Goal: Task Accomplishment & Management: Manage account settings

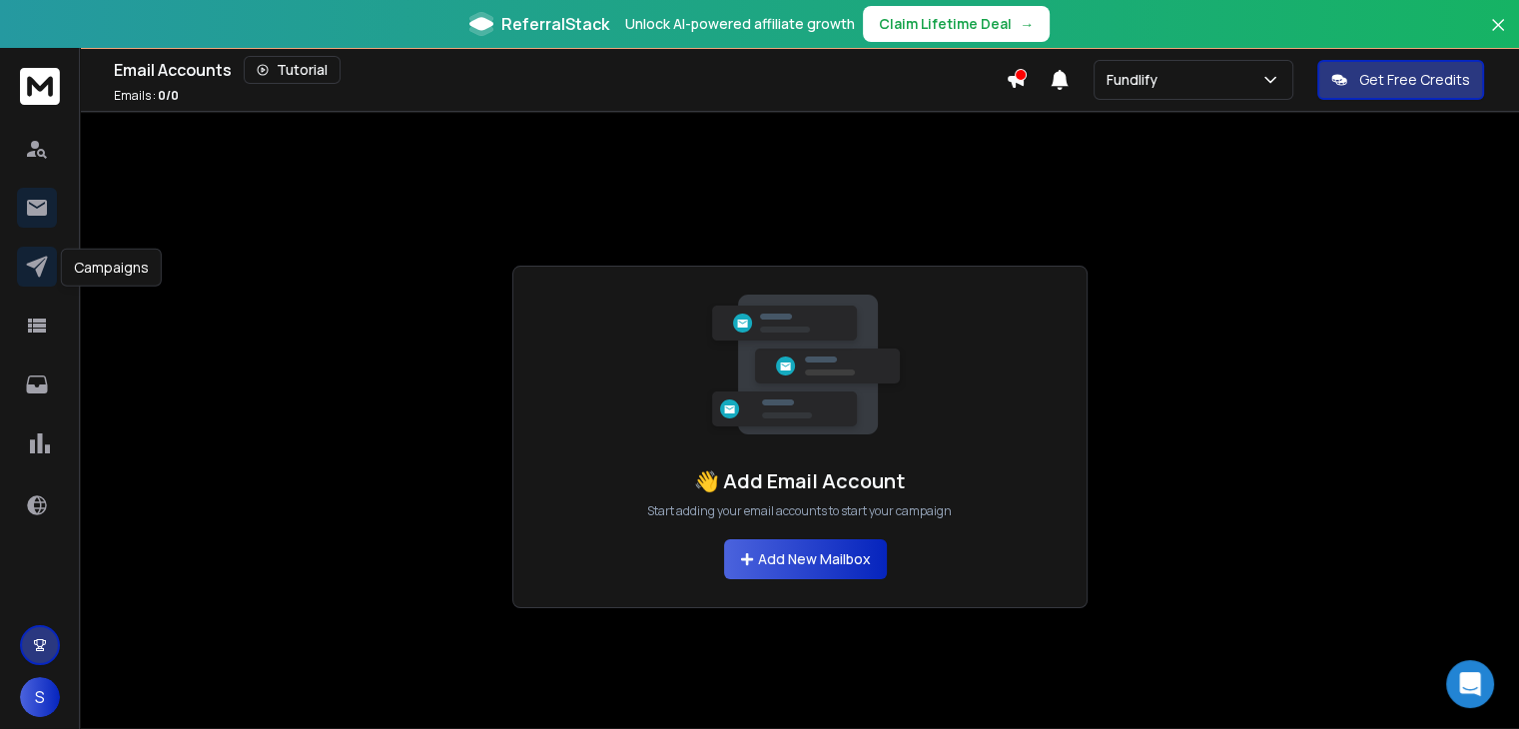
click at [35, 278] on link at bounding box center [37, 267] width 40 height 40
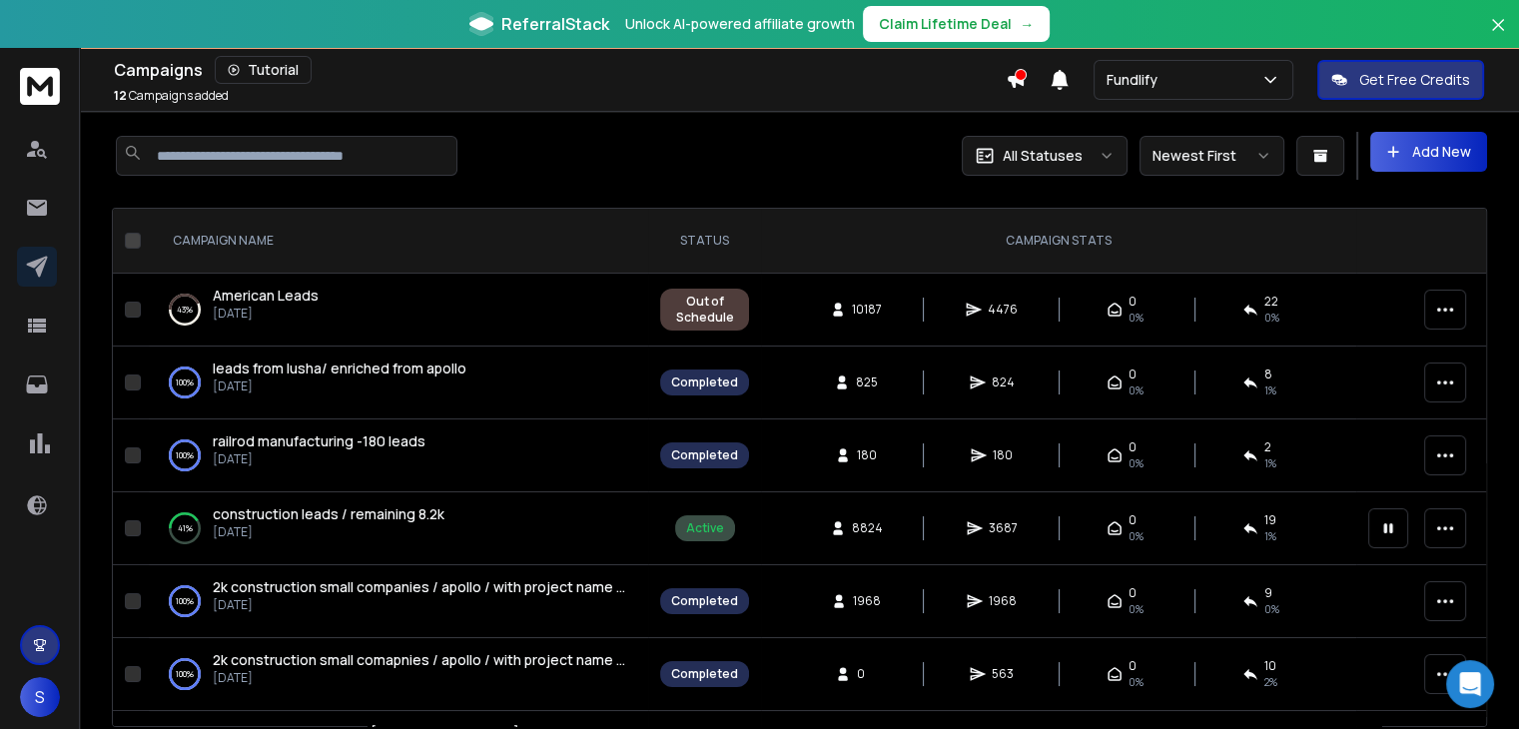
drag, startPoint x: 435, startPoint y: 234, endPoint x: 321, endPoint y: 213, distance: 116.8
click at [321, 213] on th "CAMPAIGN NAME" at bounding box center [398, 241] width 499 height 65
click at [1215, 83] on div "Fundlify" at bounding box center [1194, 80] width 174 height 20
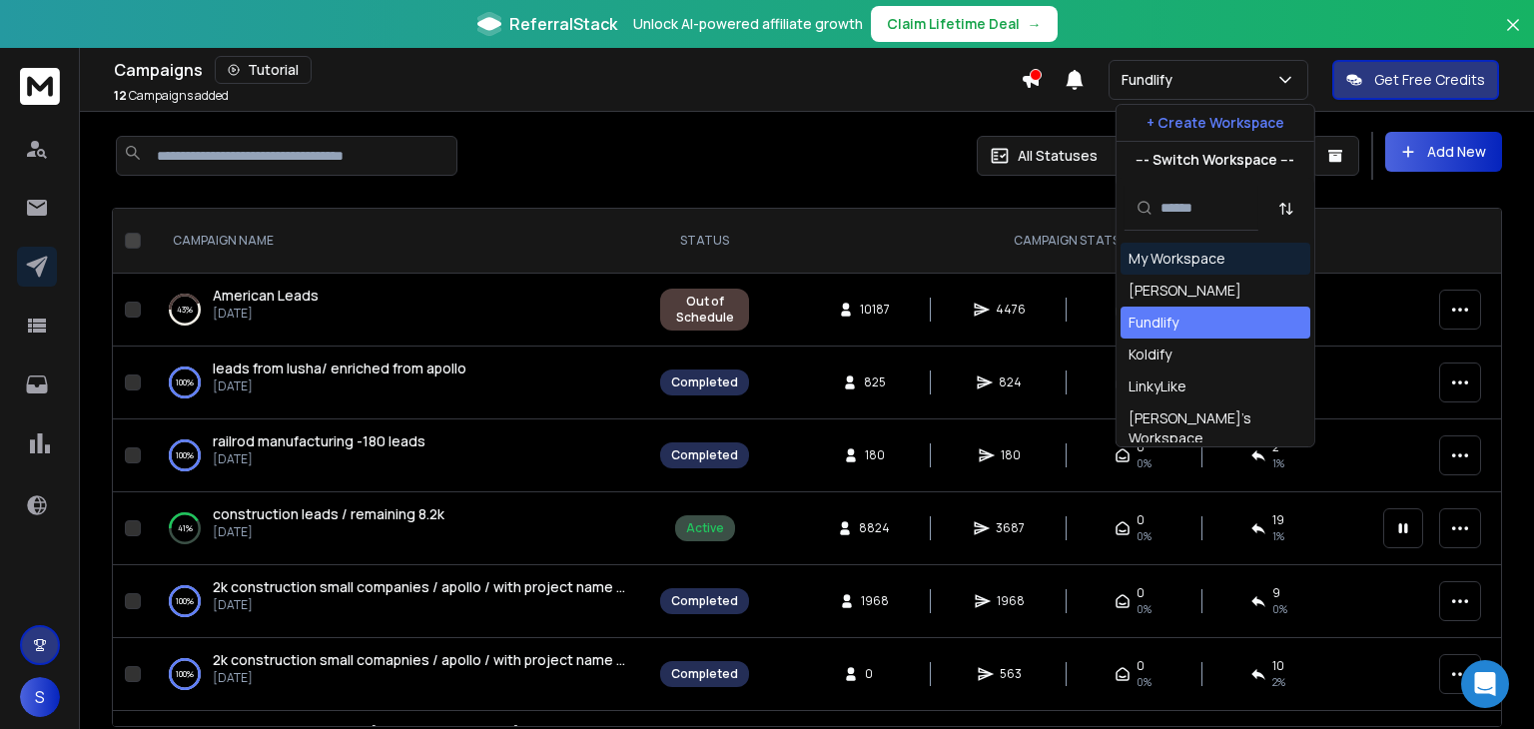
click at [1189, 263] on div "My Workspace" at bounding box center [1177, 259] width 97 height 20
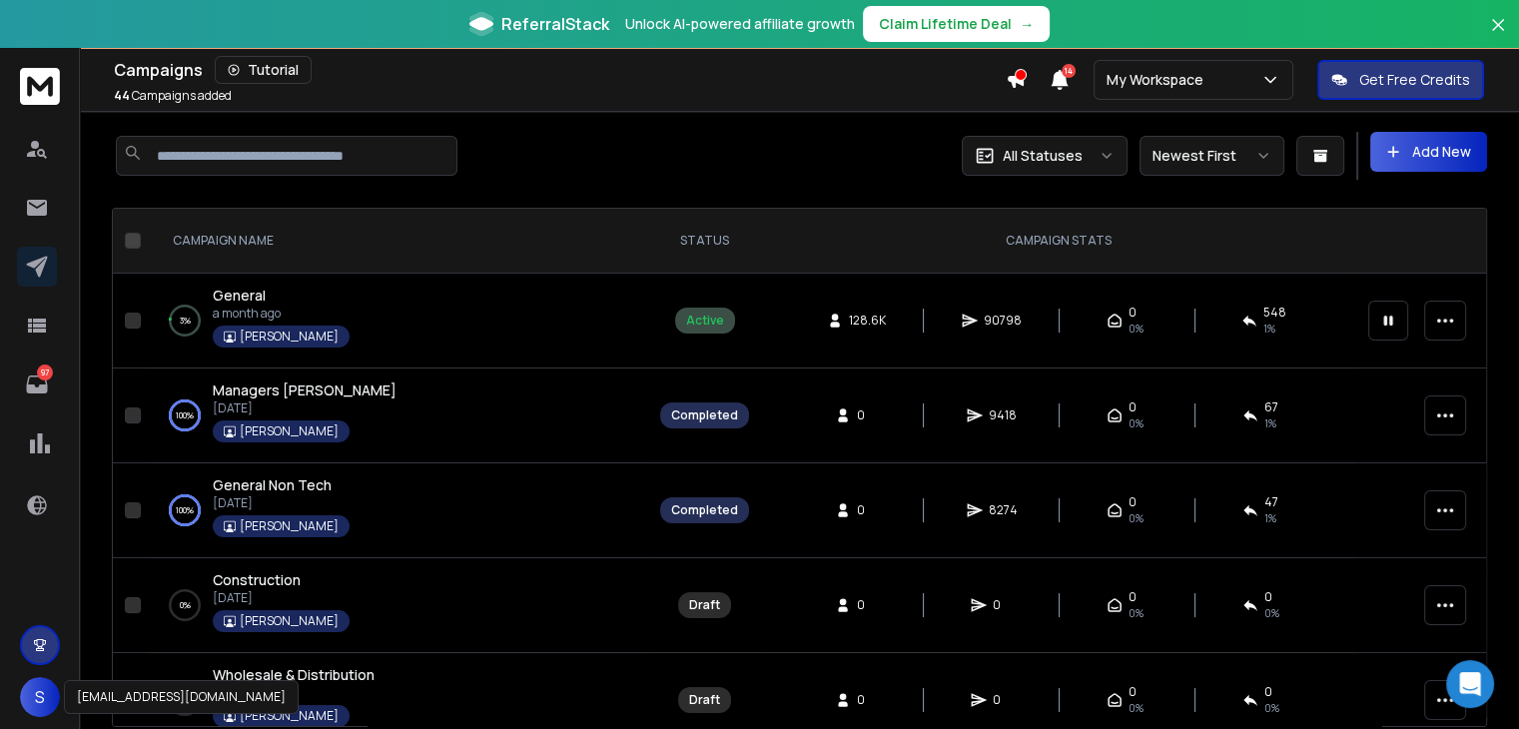
click at [50, 701] on span "S" at bounding box center [40, 697] width 40 height 40
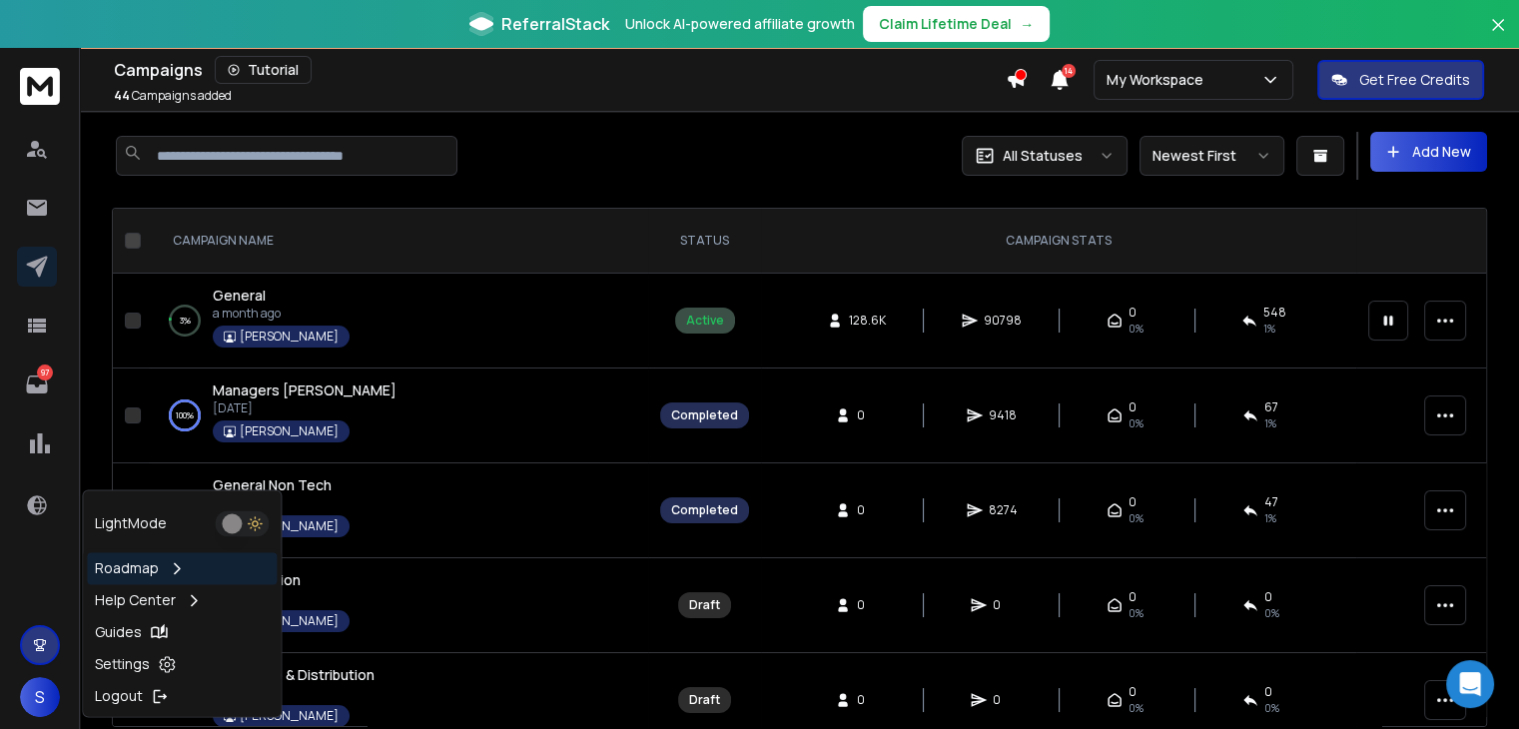
click at [51, 700] on span "S" at bounding box center [40, 697] width 40 height 40
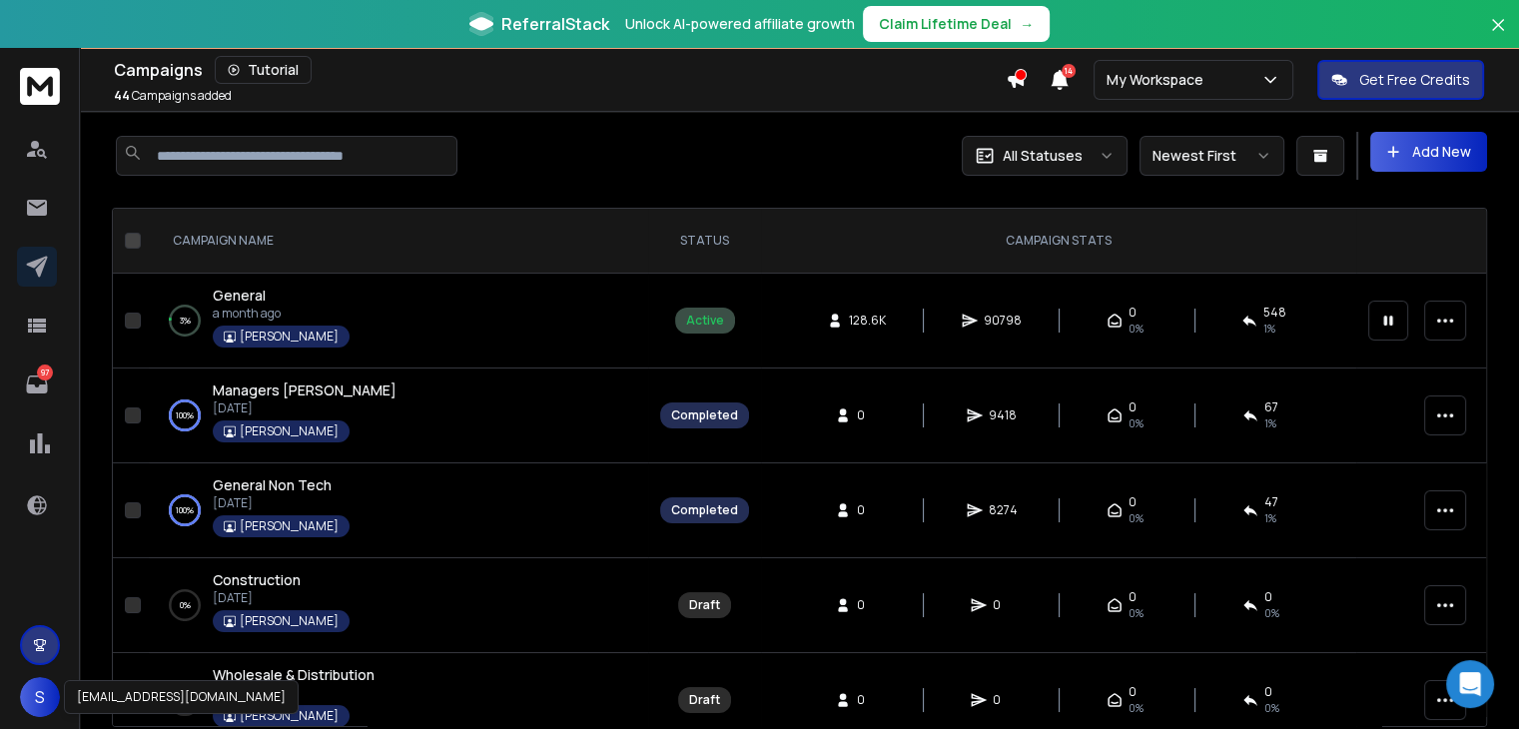
click at [51, 700] on span "S" at bounding box center [40, 697] width 40 height 40
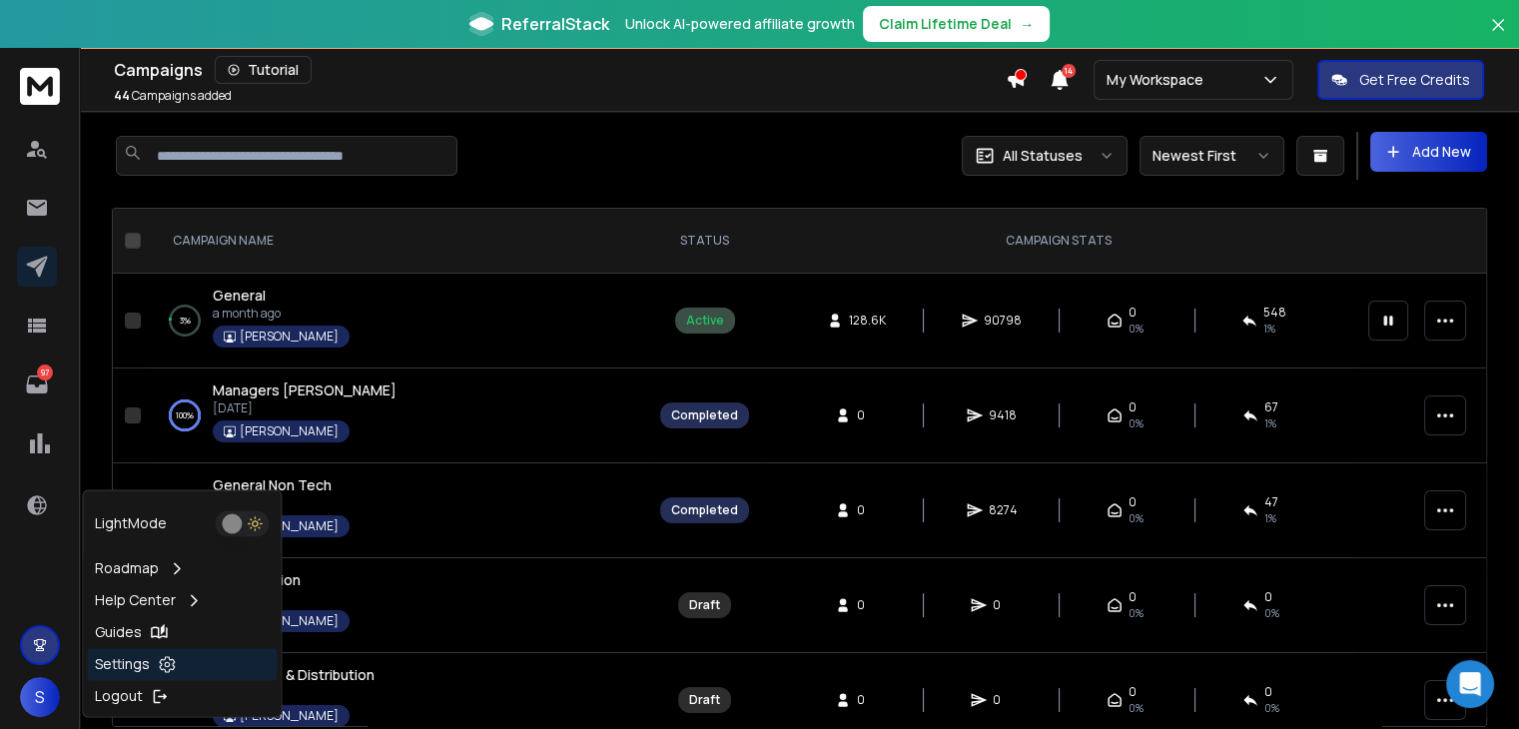
click at [131, 669] on p "Settings" at bounding box center [122, 664] width 55 height 20
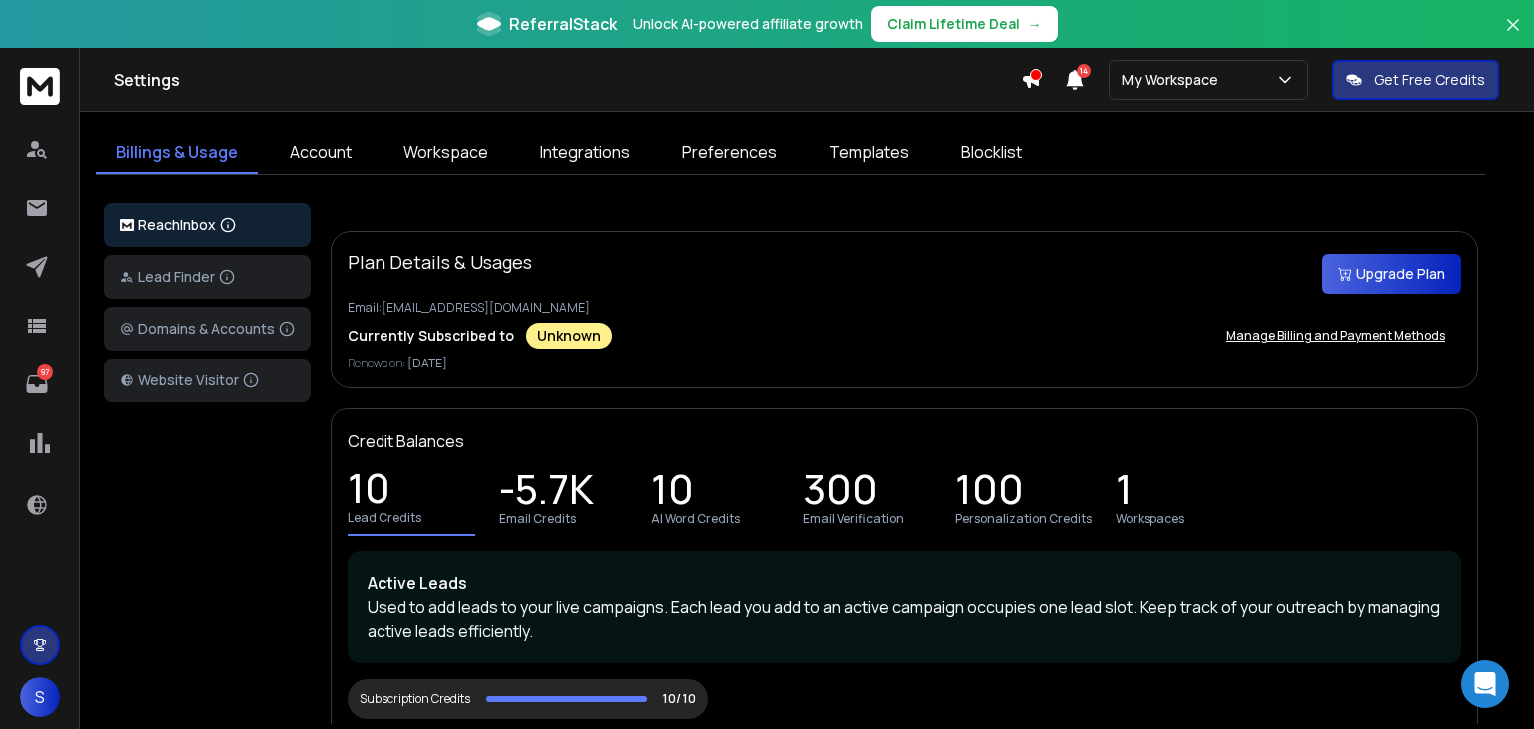
drag, startPoint x: 430, startPoint y: 467, endPoint x: 294, endPoint y: 522, distance: 147.4
click at [294, 522] on div "ReachInbox Lead Finder Domains & Accounts Website Visitor Plan Details & Usages…" at bounding box center [791, 455] width 1374 height 505
drag, startPoint x: 294, startPoint y: 522, endPoint x: 224, endPoint y: 544, distance: 73.3
click at [224, 544] on div "ReachInbox Lead Finder Domains & Accounts Website Visitor Plan Details & Usages…" at bounding box center [791, 455] width 1374 height 505
click at [1367, 263] on button "Upgrade Plan" at bounding box center [1391, 274] width 139 height 40
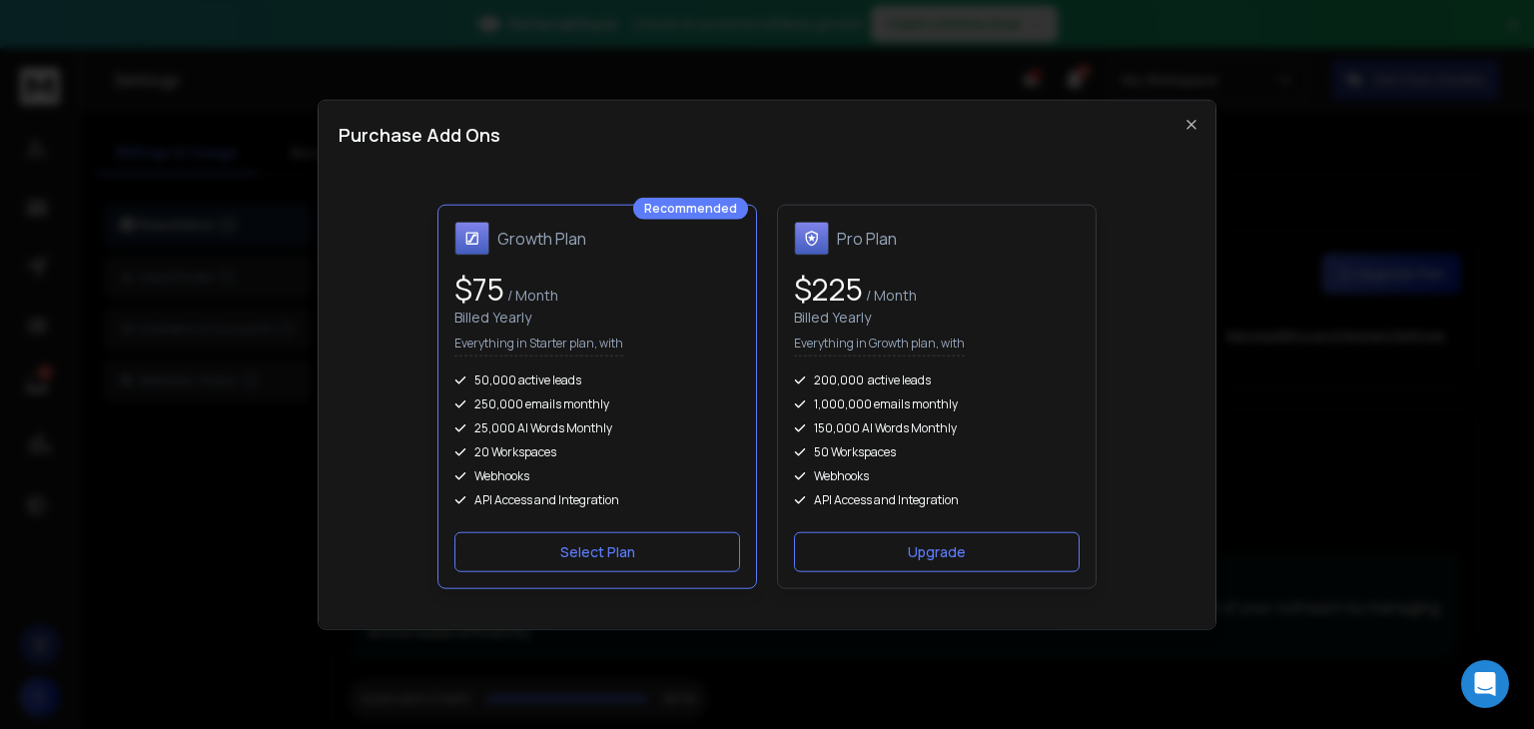
click at [959, 323] on div "Billed Yearly" at bounding box center [937, 317] width 286 height 20
